Goal: Task Accomplishment & Management: Manage account settings

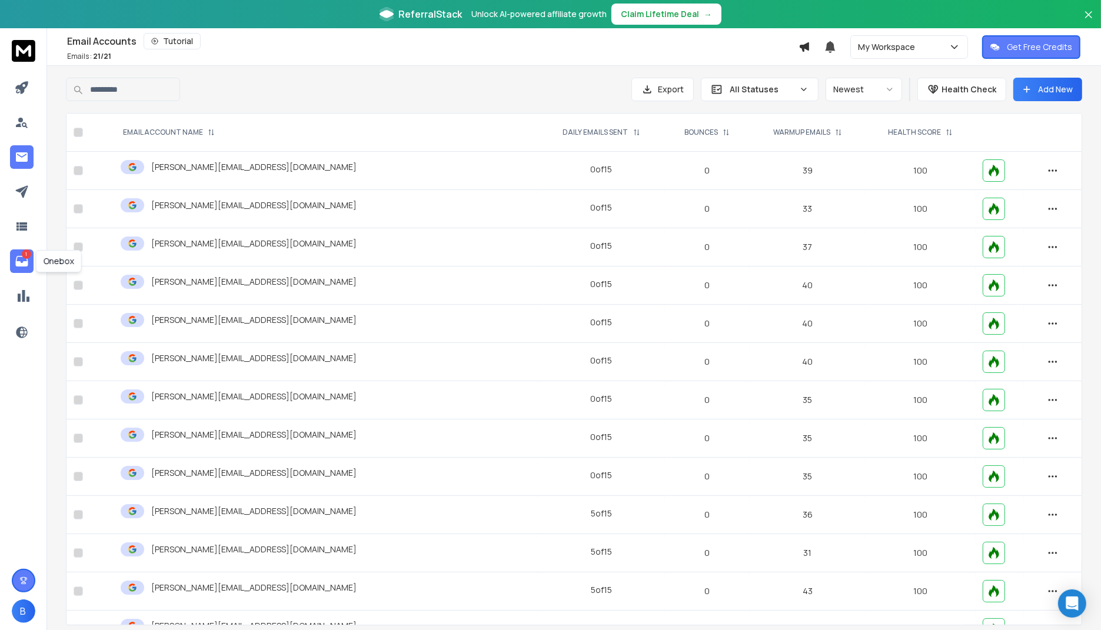
click at [20, 266] on icon at bounding box center [21, 261] width 12 height 11
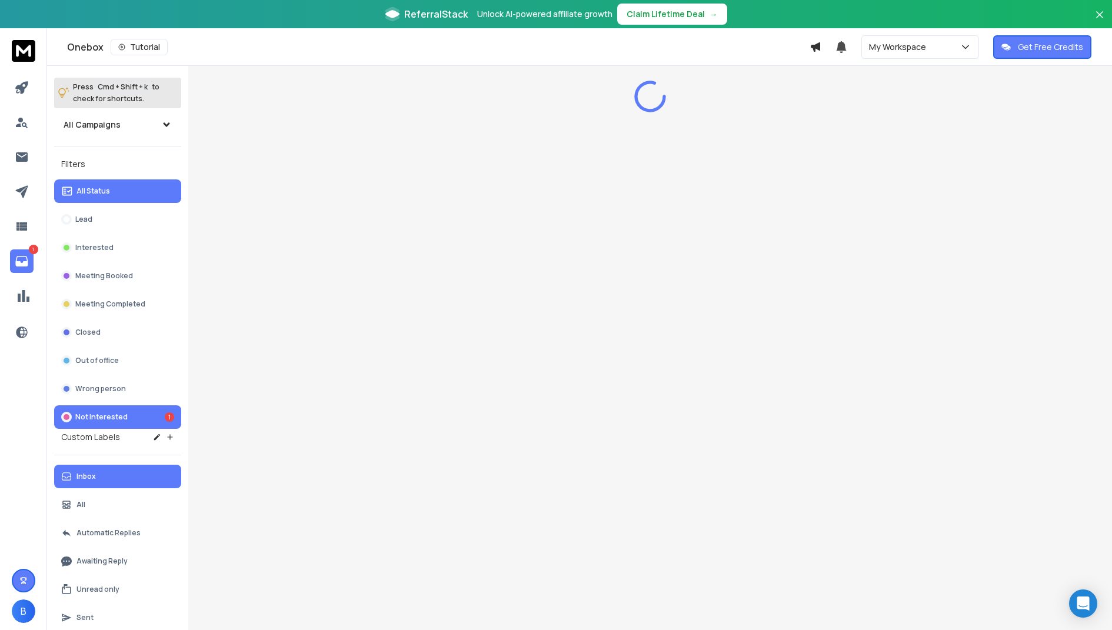
click at [101, 415] on p "Not Interested" at bounding box center [101, 416] width 52 height 9
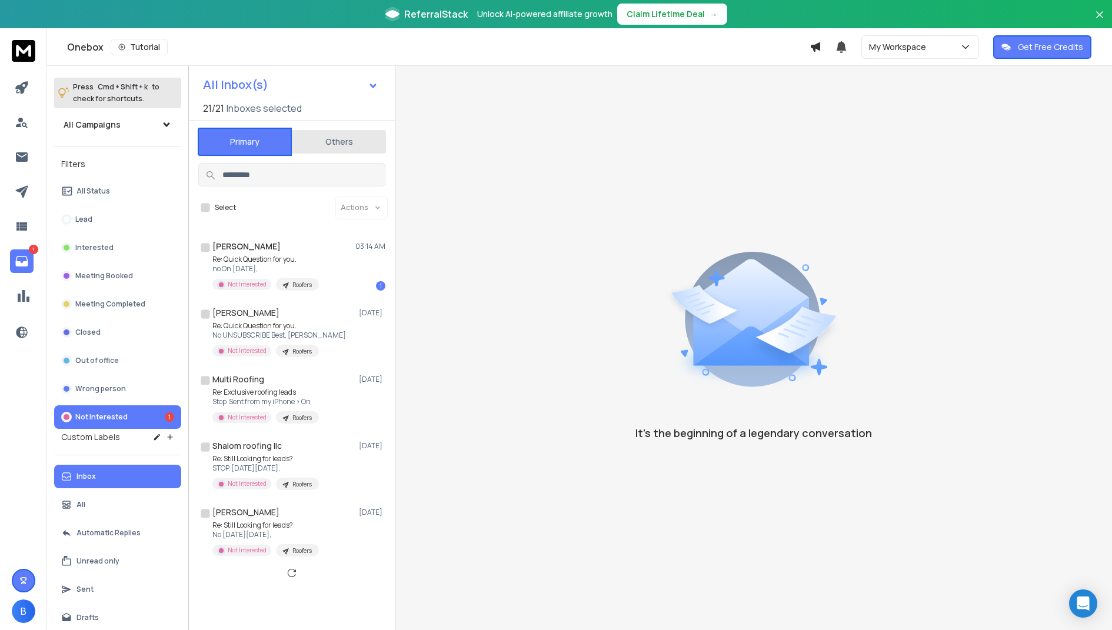
click at [1108, 11] on div "ReferralStack Unlock AI-powered affiliate growth Lifetime Deals available! Clai…" at bounding box center [556, 14] width 1112 height 28
click at [278, 269] on p "no On [DATE]," at bounding box center [265, 268] width 106 height 9
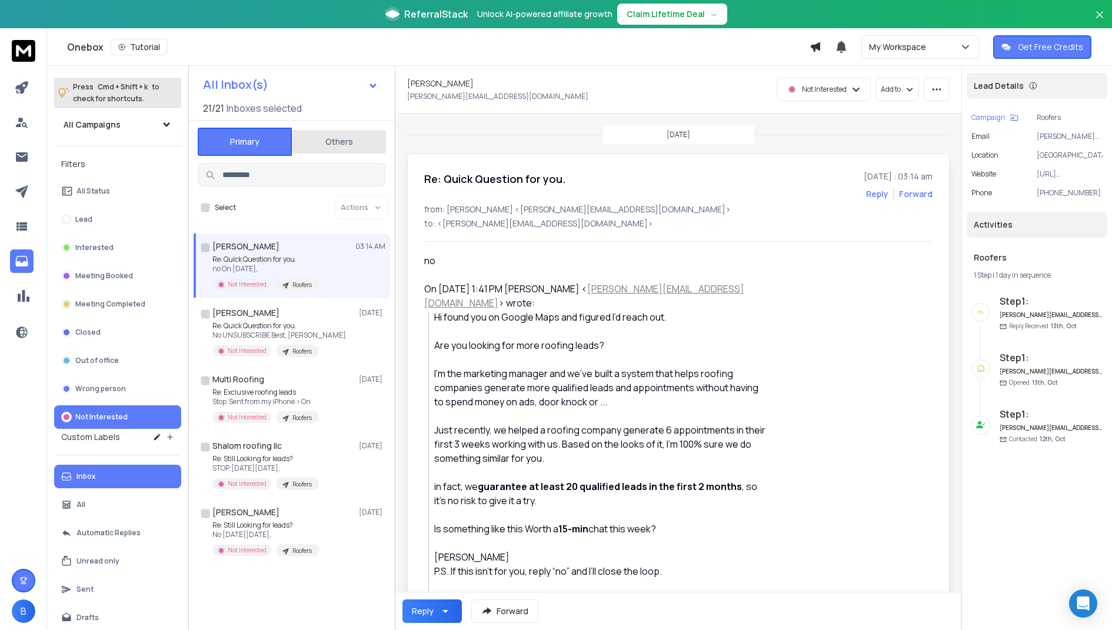
click at [114, 482] on button "Inbox" at bounding box center [117, 477] width 127 height 24
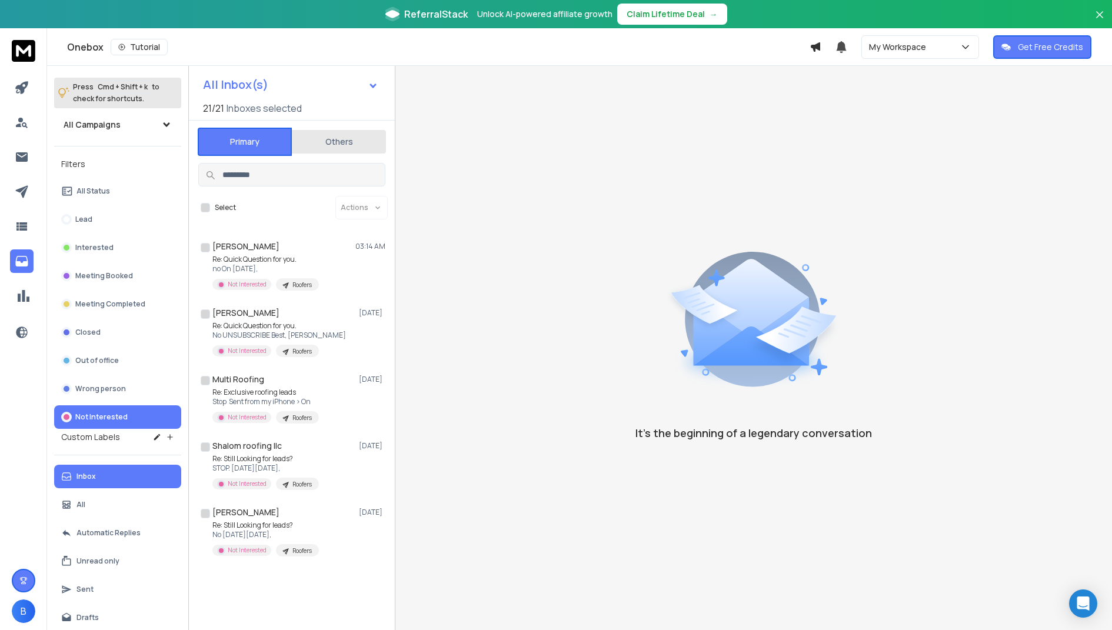
click at [127, 504] on button "All" at bounding box center [117, 505] width 127 height 24
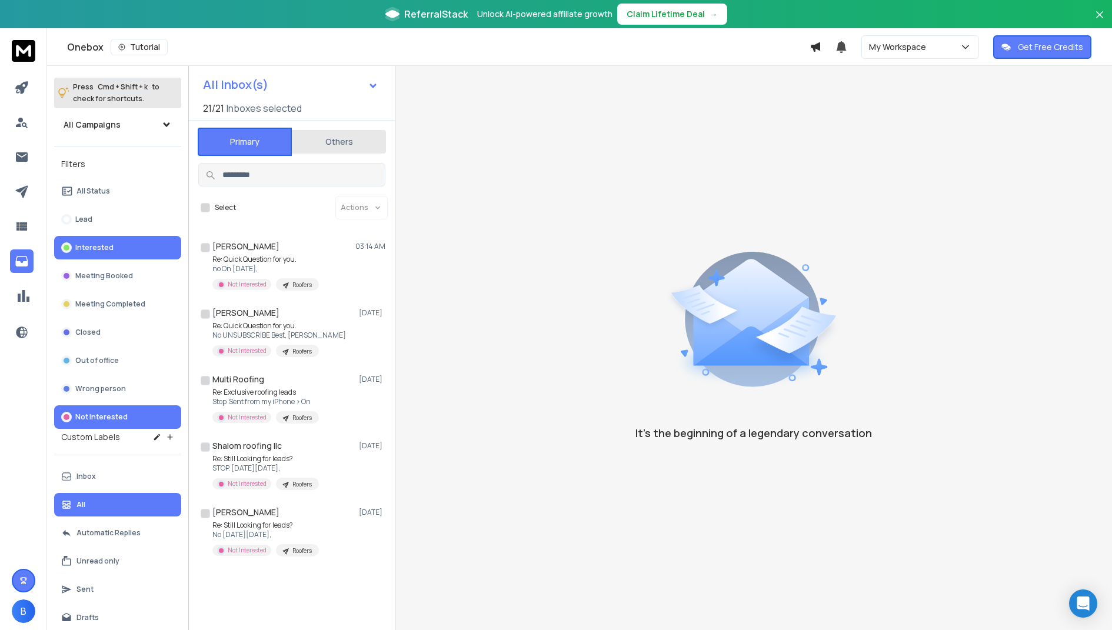
click at [105, 247] on p "Interested" at bounding box center [94, 247] width 38 height 9
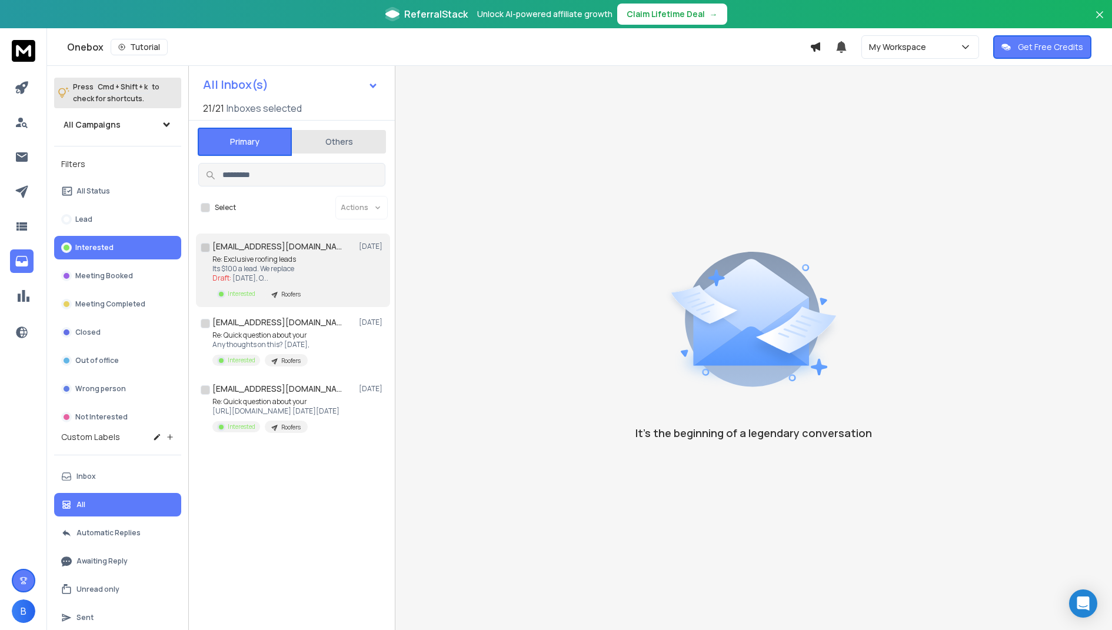
click at [269, 270] on p "Its $100 a lead. We replace" at bounding box center [259, 268] width 95 height 9
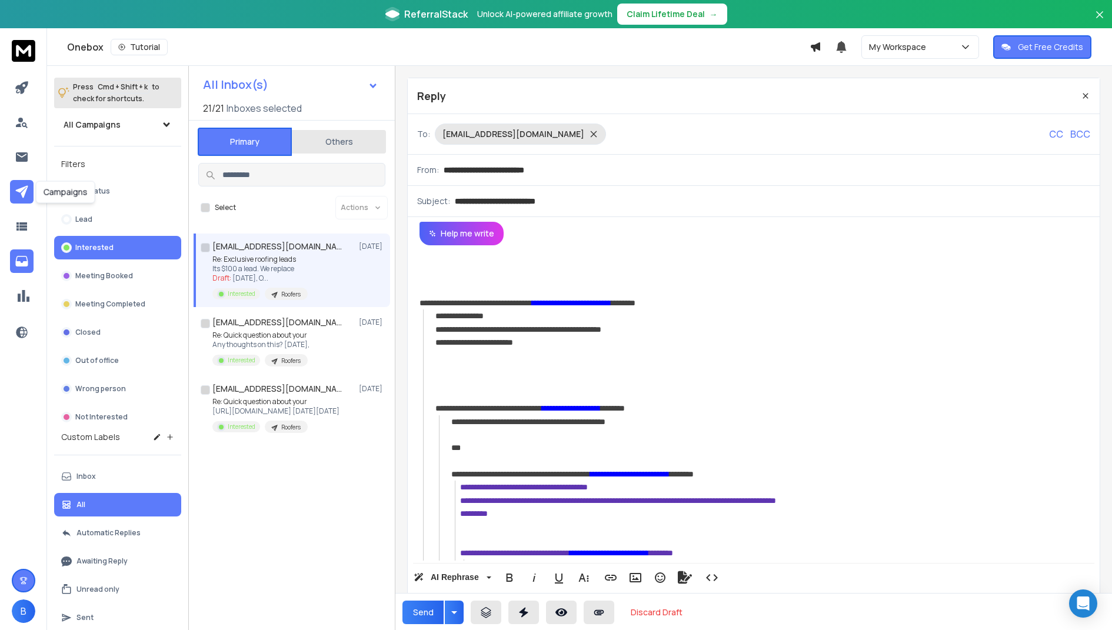
click at [21, 185] on icon at bounding box center [22, 192] width 14 height 14
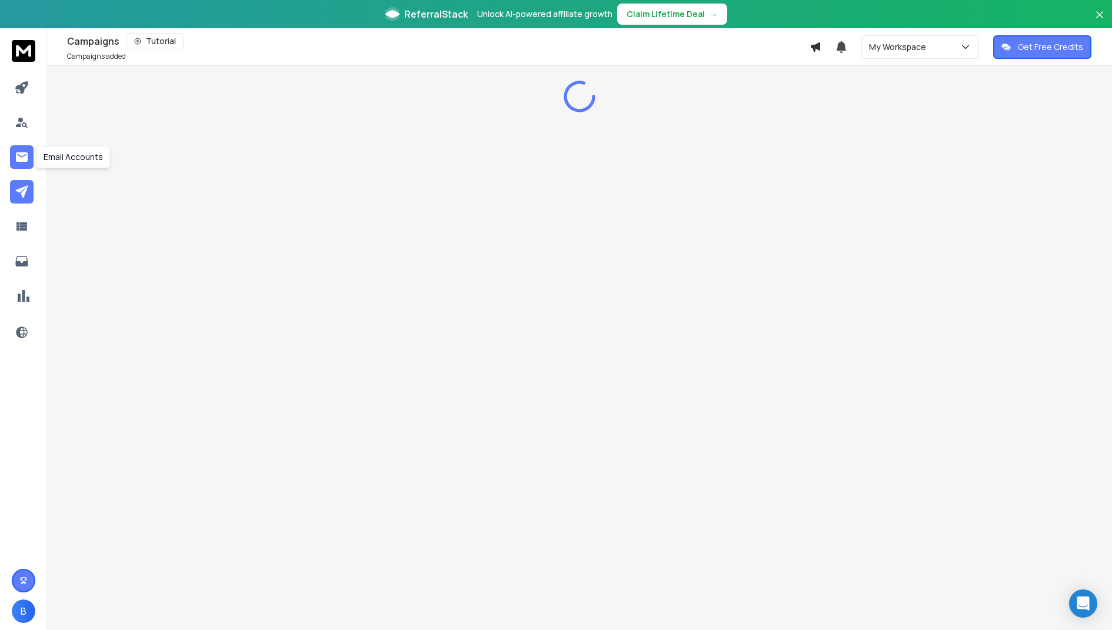
click at [23, 157] on icon at bounding box center [22, 156] width 12 height 9
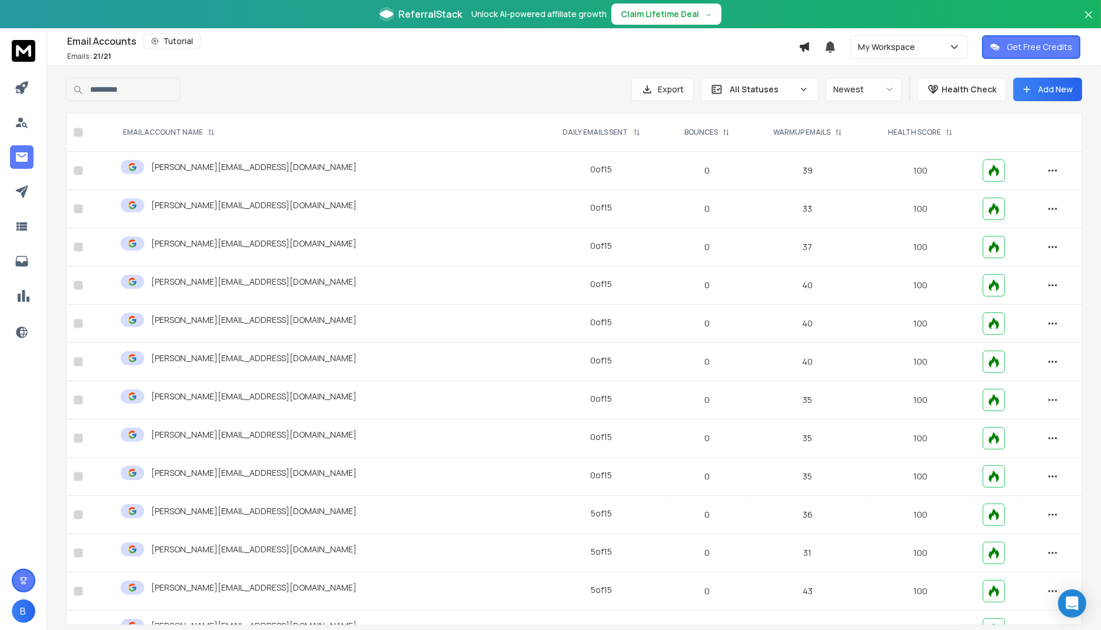
click at [1086, 14] on icon "Close banner" at bounding box center [1088, 14] width 11 height 11
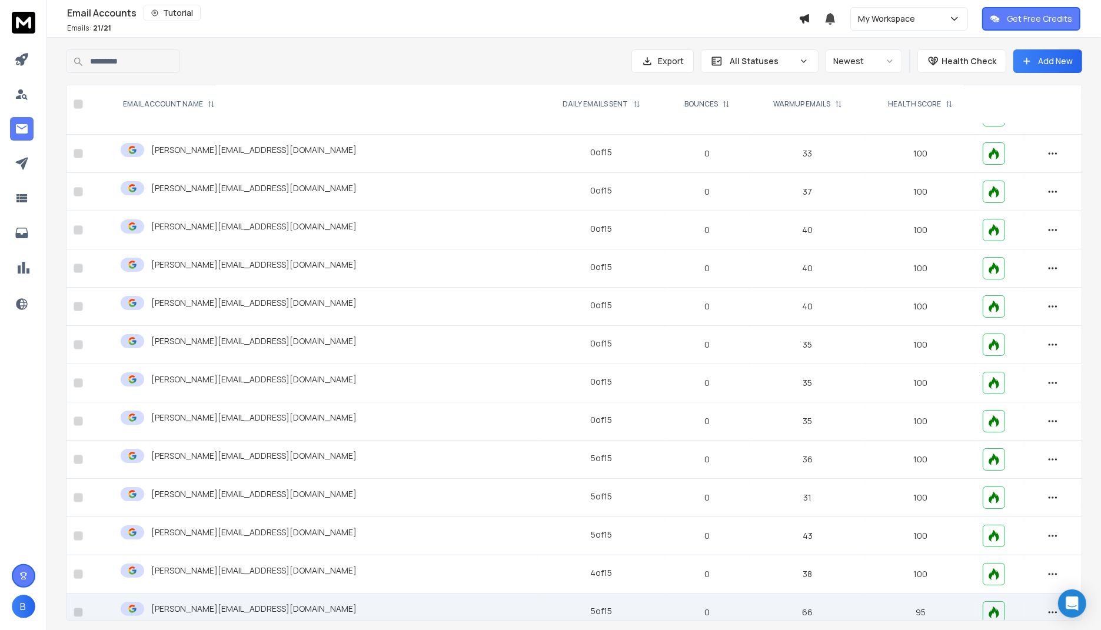
scroll to position [309, 0]
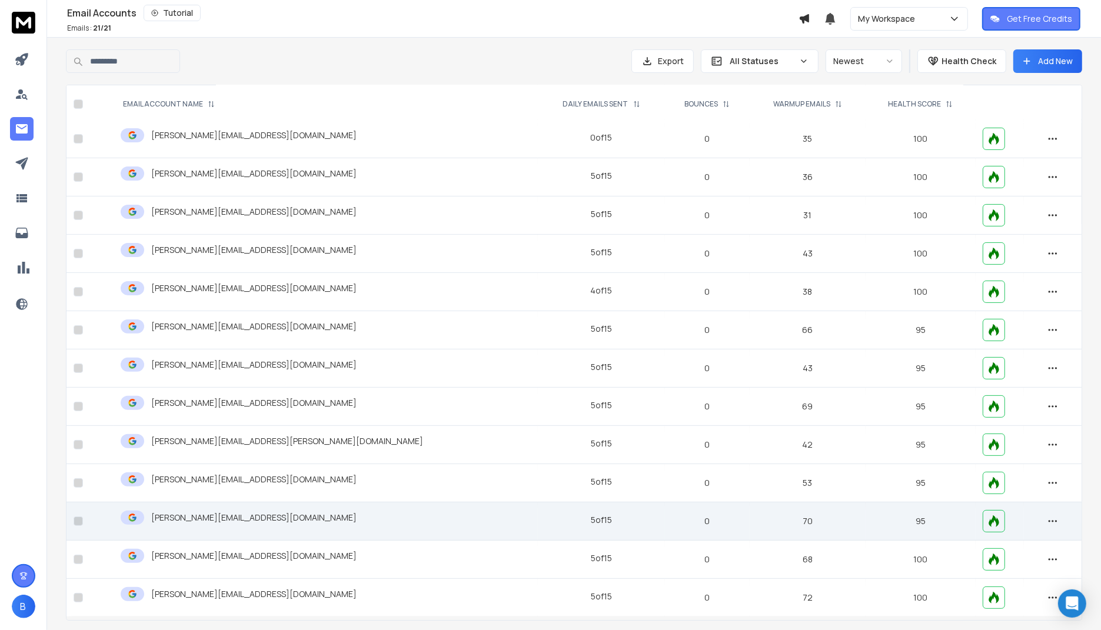
click at [801, 507] on td "70" at bounding box center [808, 521] width 116 height 38
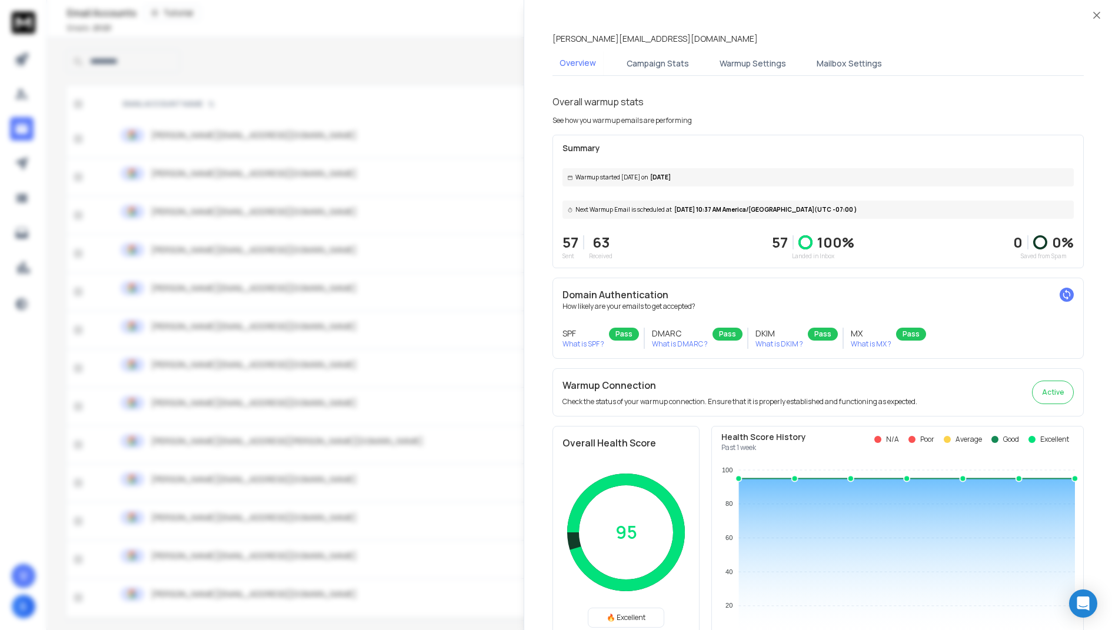
click at [417, 214] on div at bounding box center [556, 315] width 1112 height 630
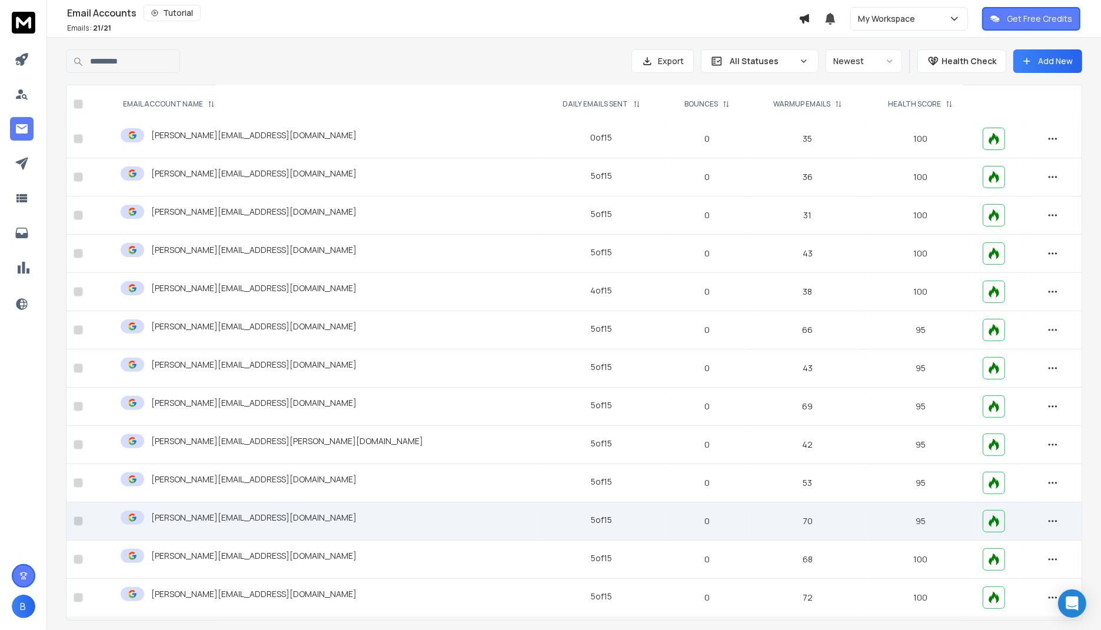
click at [750, 520] on td "70" at bounding box center [808, 521] width 116 height 38
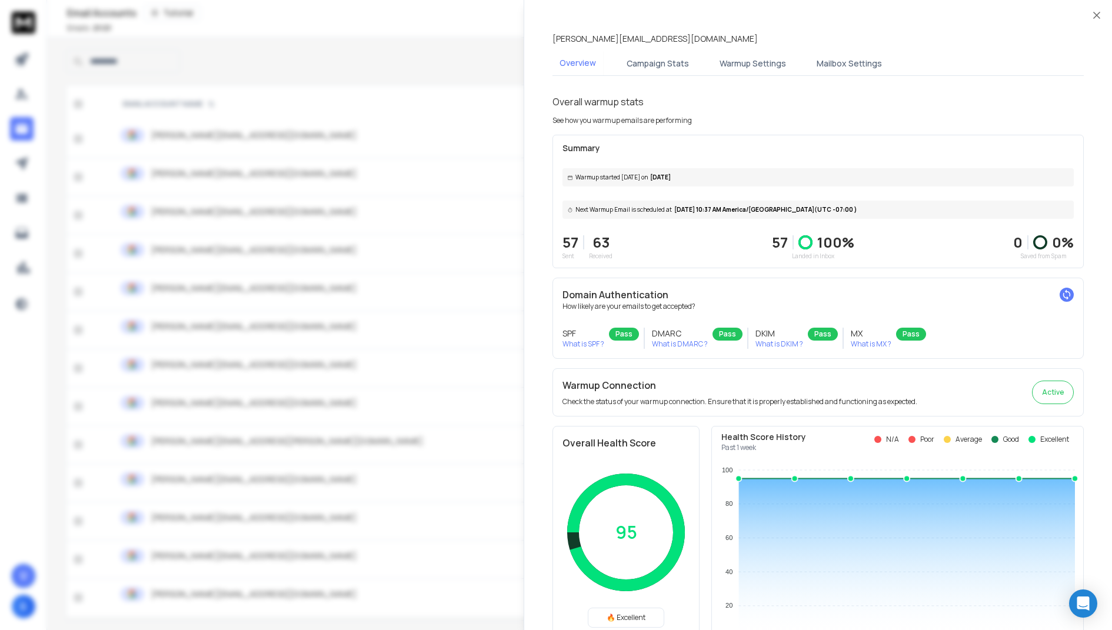
click at [644, 55] on button "Campaign Stats" at bounding box center [658, 64] width 76 height 26
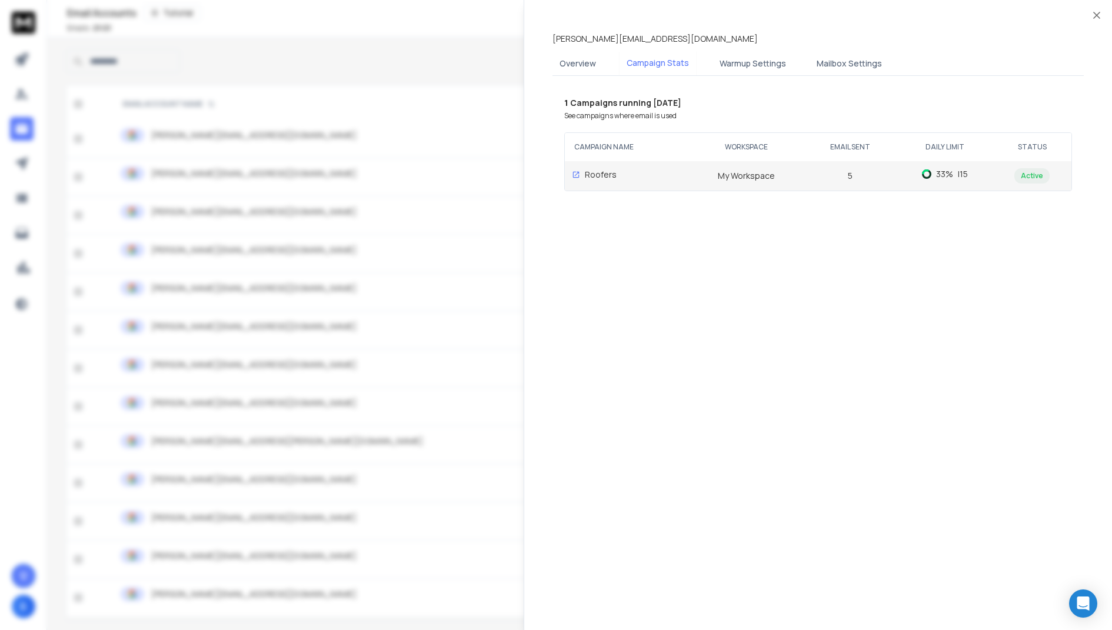
click at [731, 56] on button "Warmup Settings" at bounding box center [752, 64] width 81 height 26
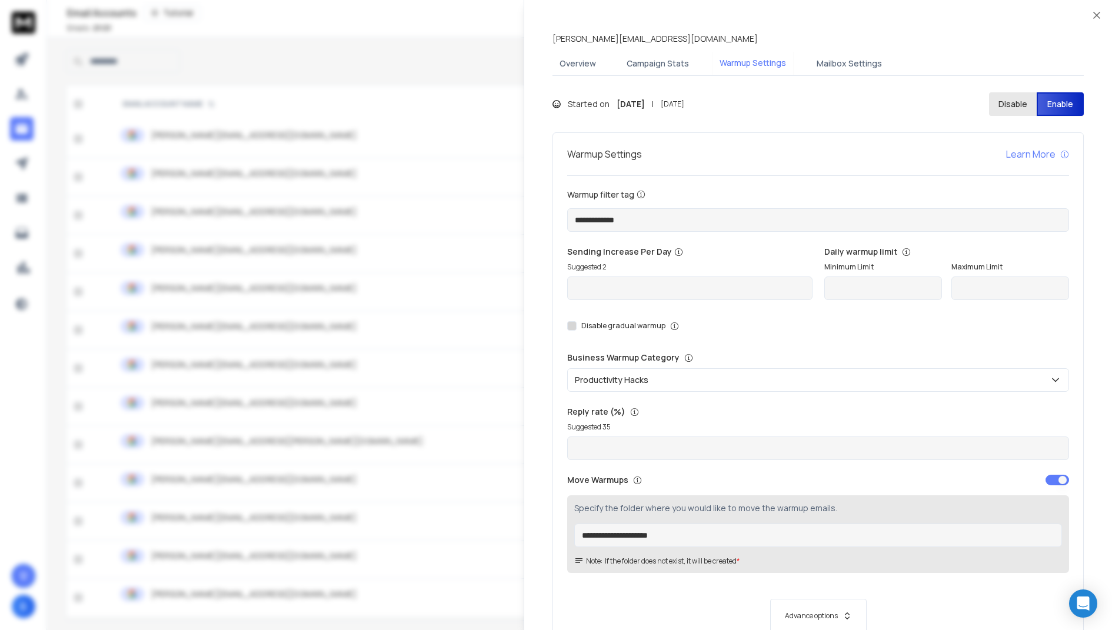
click at [577, 61] on button "Overview" at bounding box center [577, 64] width 51 height 26
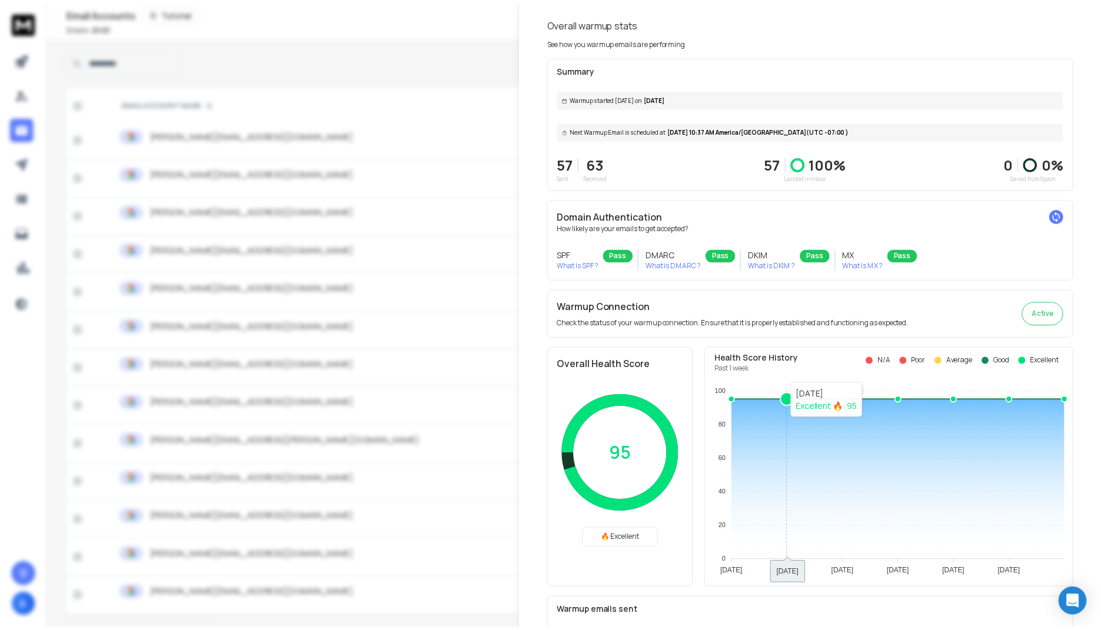
scroll to position [0, 0]
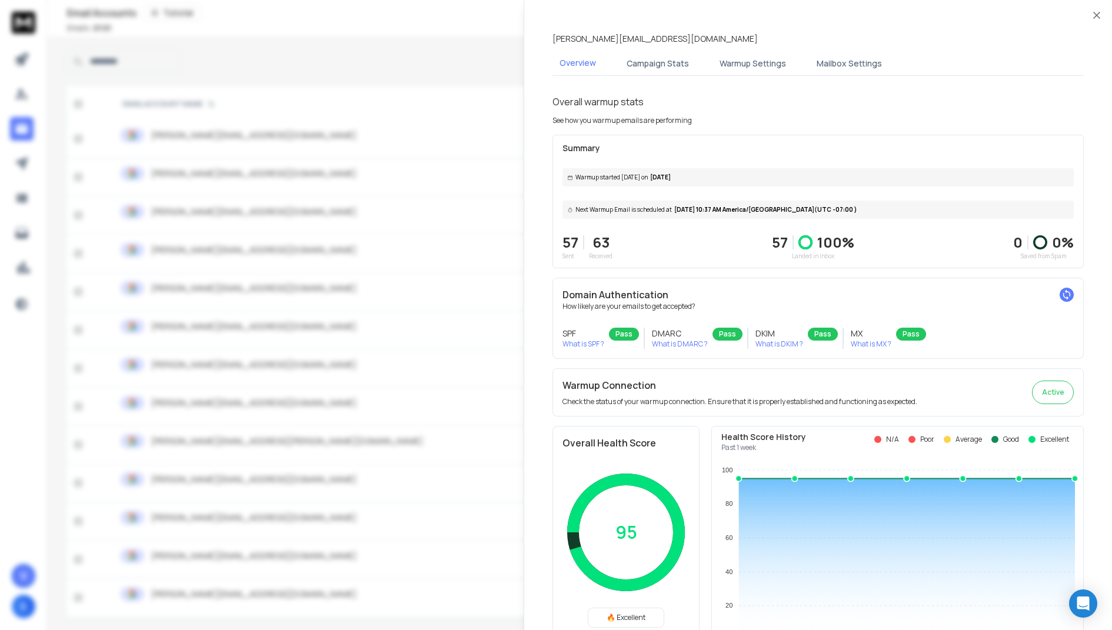
click at [342, 137] on div at bounding box center [556, 315] width 1112 height 630
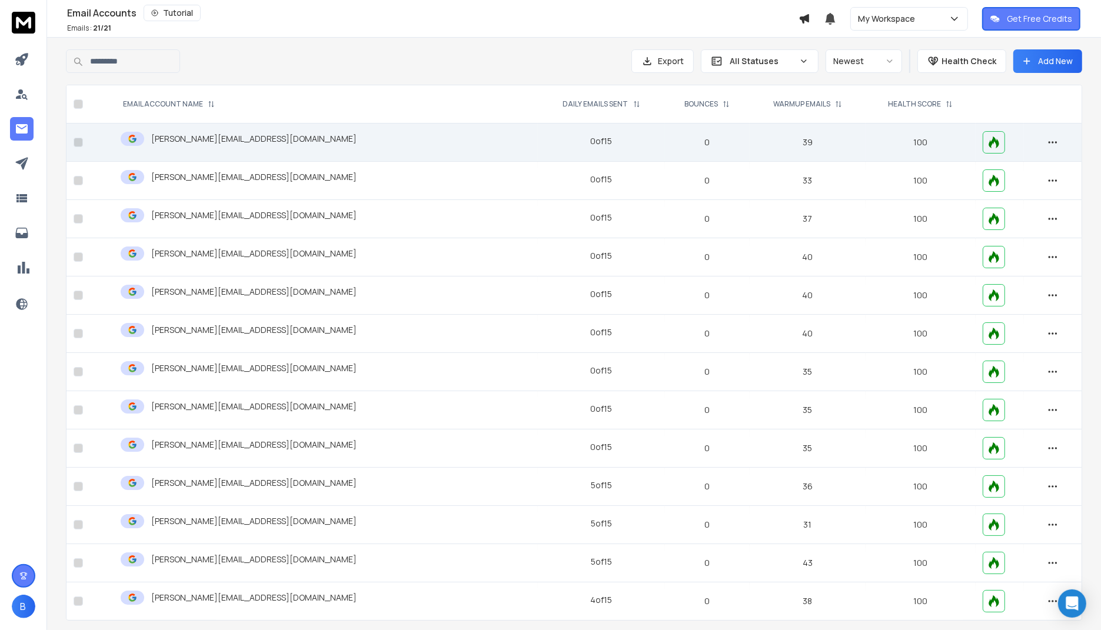
click at [349, 143] on div "[PERSON_NAME][EMAIL_ADDRESS][DOMAIN_NAME]" at bounding box center [326, 139] width 410 height 14
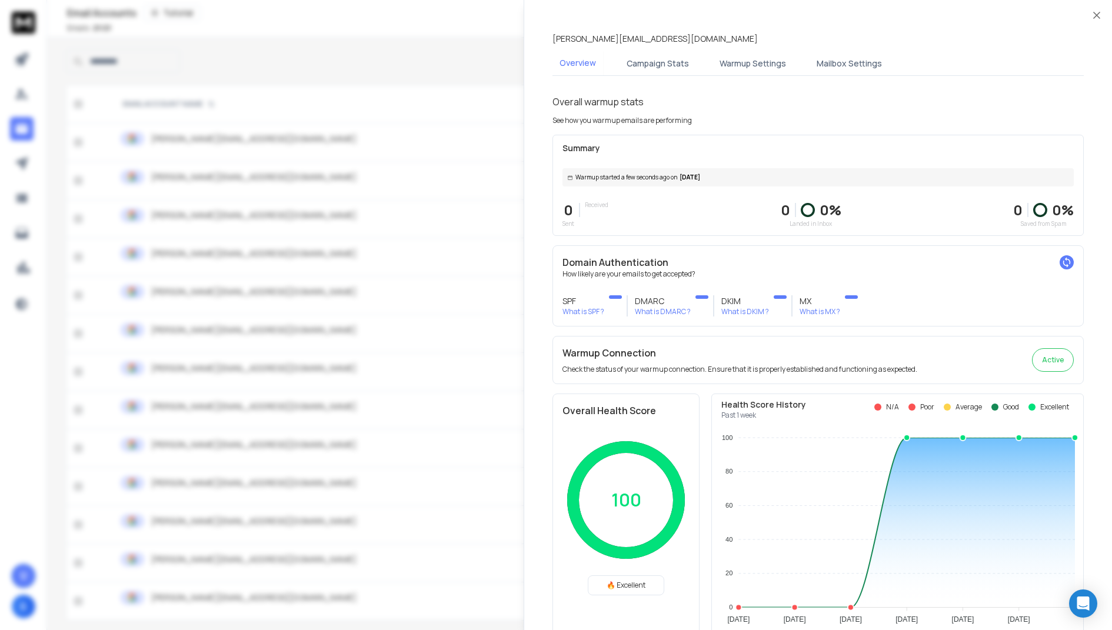
click at [361, 387] on div at bounding box center [556, 315] width 1112 height 630
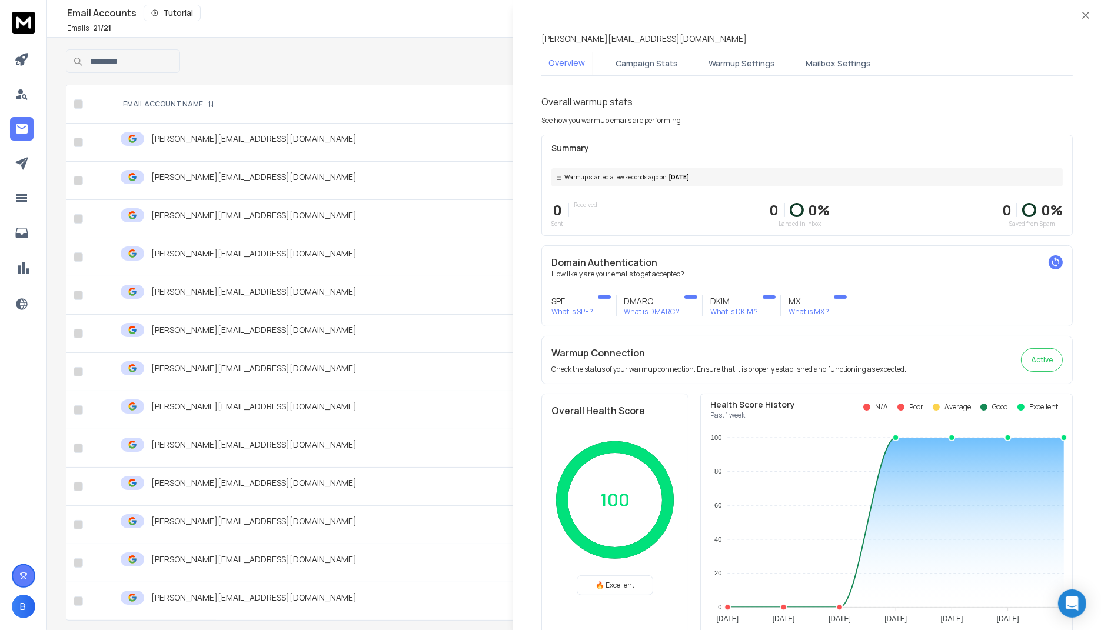
scroll to position [309, 0]
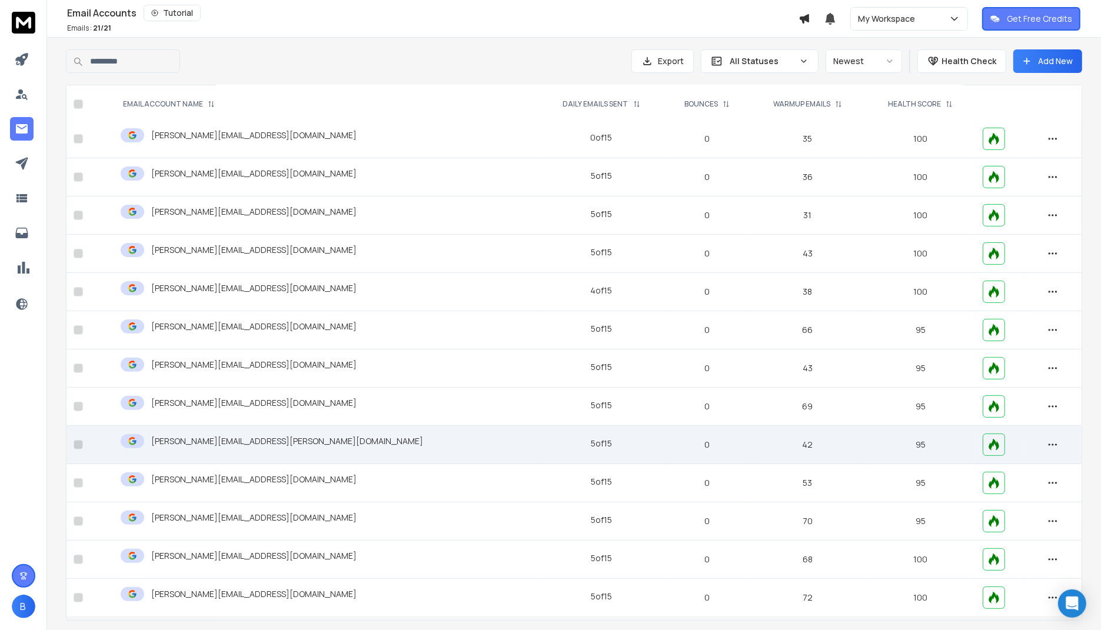
click at [409, 455] on td "[PERSON_NAME][EMAIL_ADDRESS][PERSON_NAME][DOMAIN_NAME]" at bounding box center [326, 445] width 424 height 38
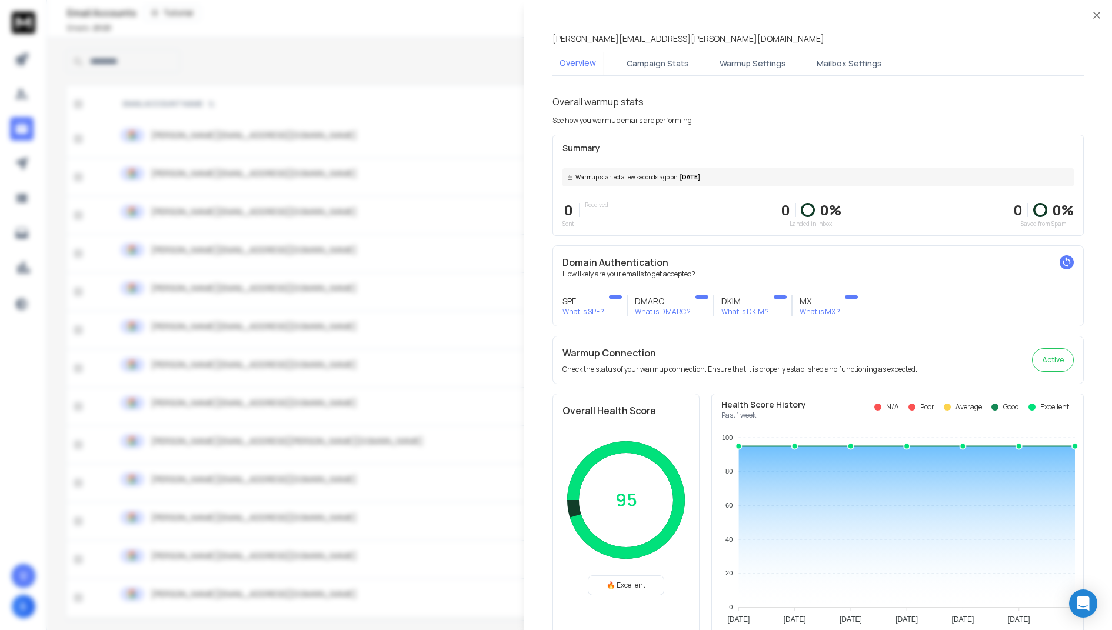
click at [351, 377] on div at bounding box center [556, 315] width 1112 height 630
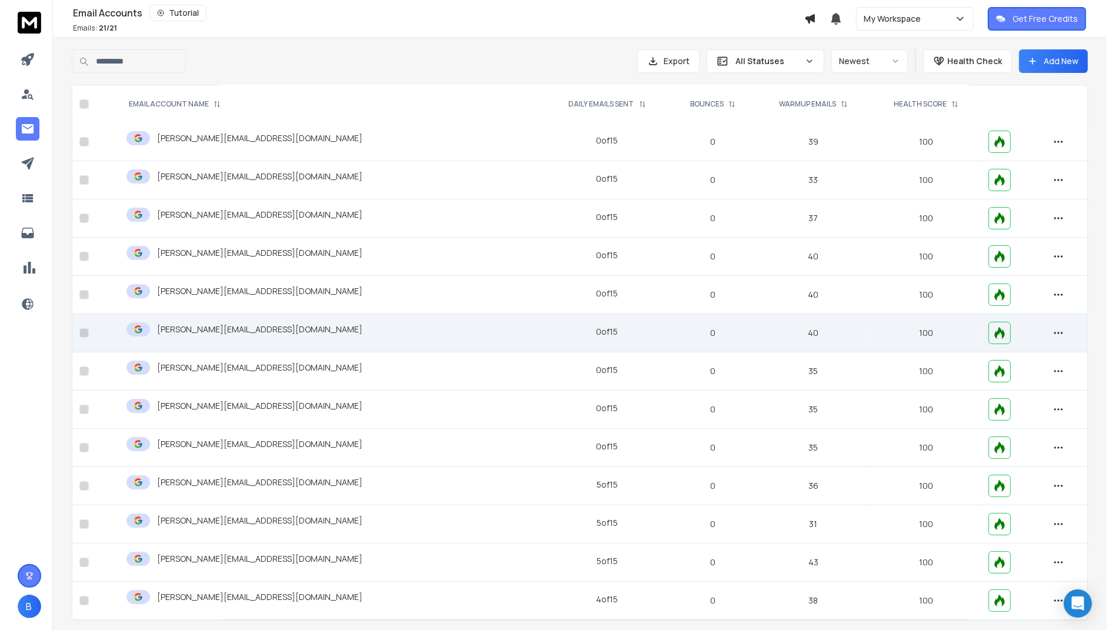
scroll to position [0, 0]
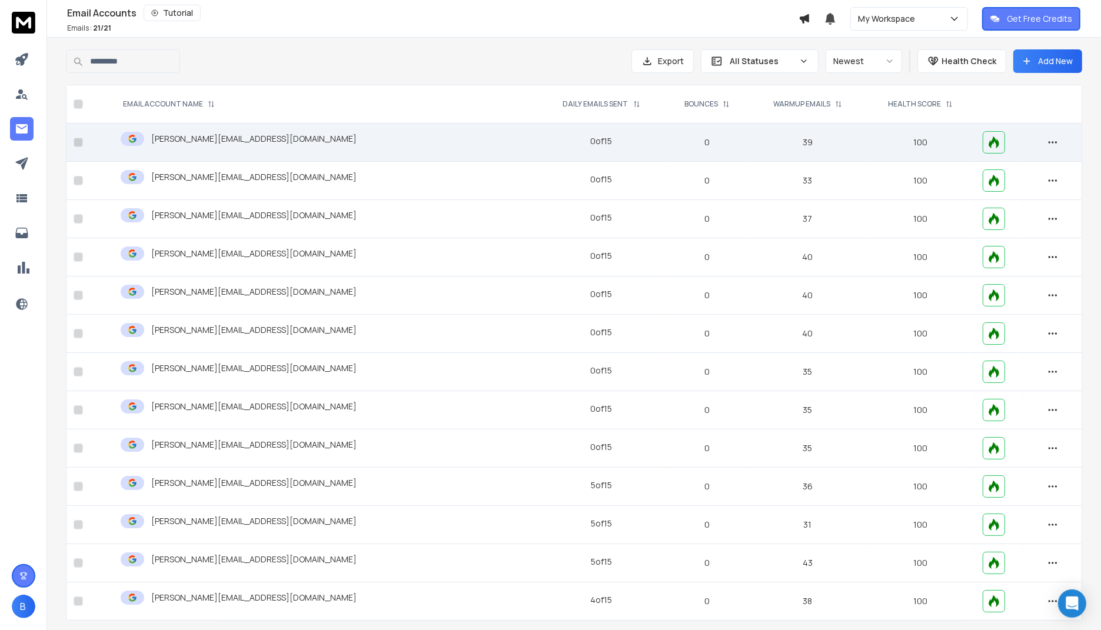
click at [378, 139] on div "[PERSON_NAME][EMAIL_ADDRESS][DOMAIN_NAME]" at bounding box center [326, 139] width 410 height 14
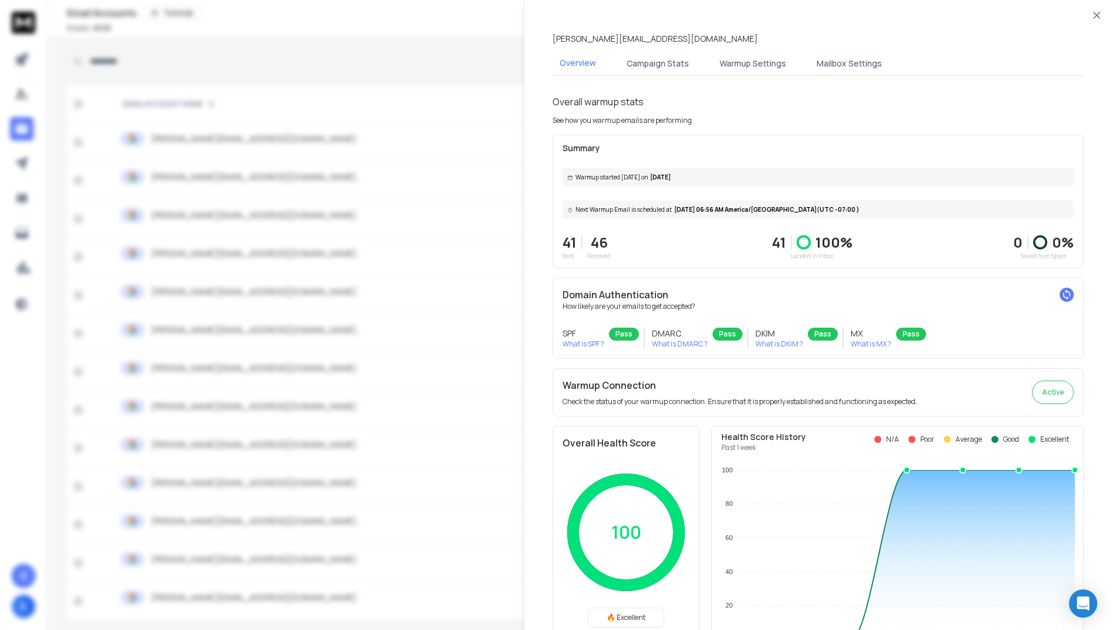
click at [344, 241] on div at bounding box center [556, 315] width 1112 height 630
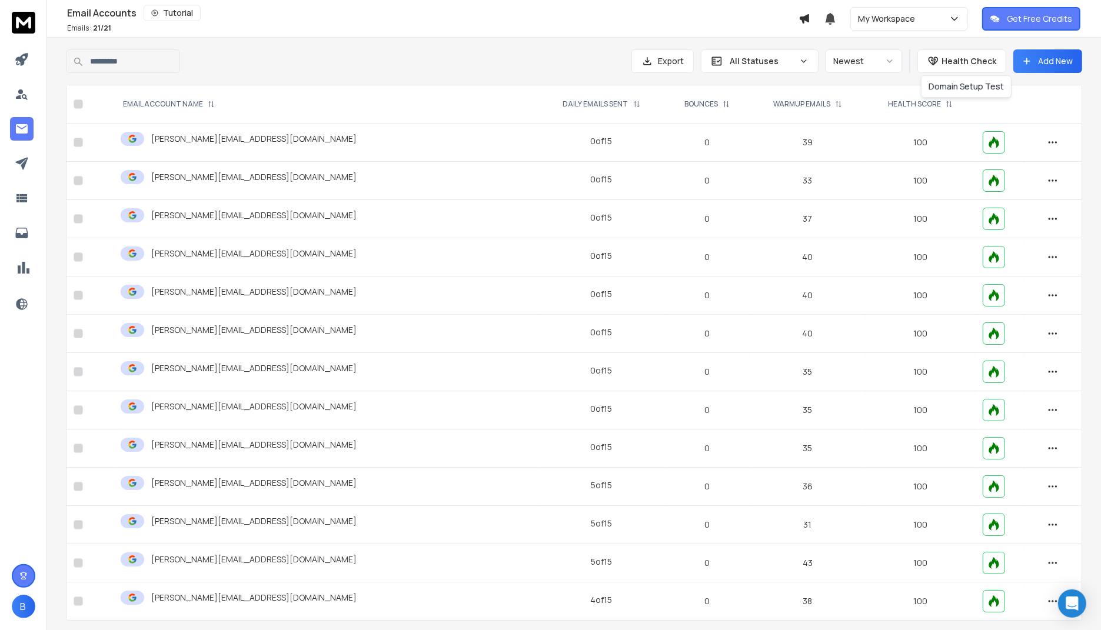
click at [959, 58] on p "Health Check" at bounding box center [968, 61] width 55 height 12
